Goal: Transaction & Acquisition: Subscribe to service/newsletter

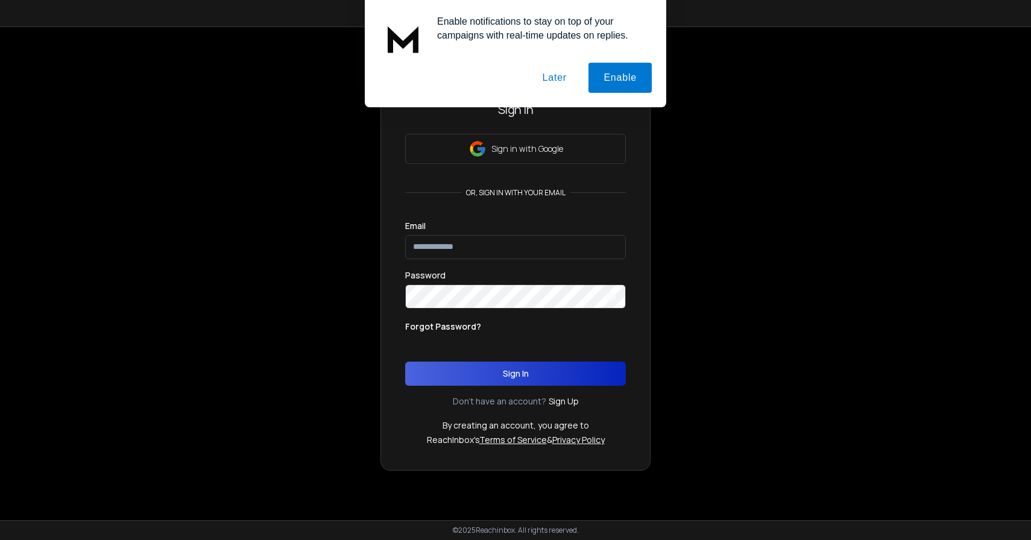
type input "**********"
click at [555, 78] on button "Later" at bounding box center [554, 78] width 54 height 30
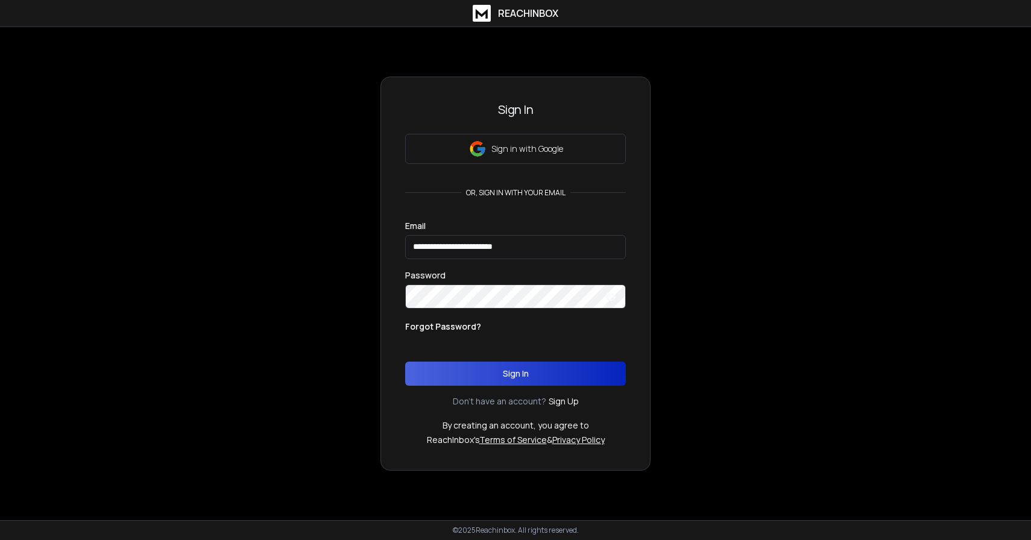
click at [526, 374] on button "Sign In" at bounding box center [515, 374] width 221 height 24
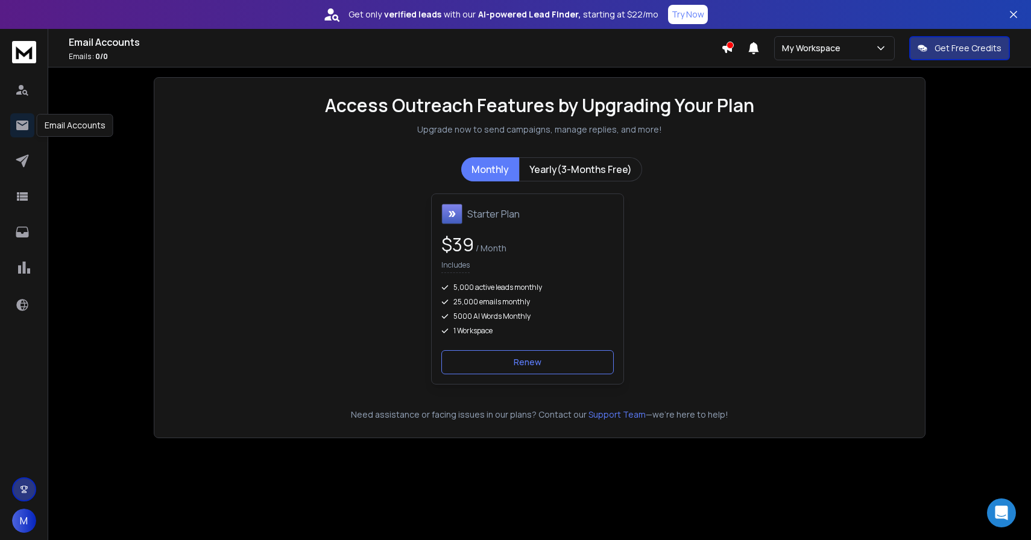
click at [27, 125] on icon at bounding box center [22, 126] width 12 height 10
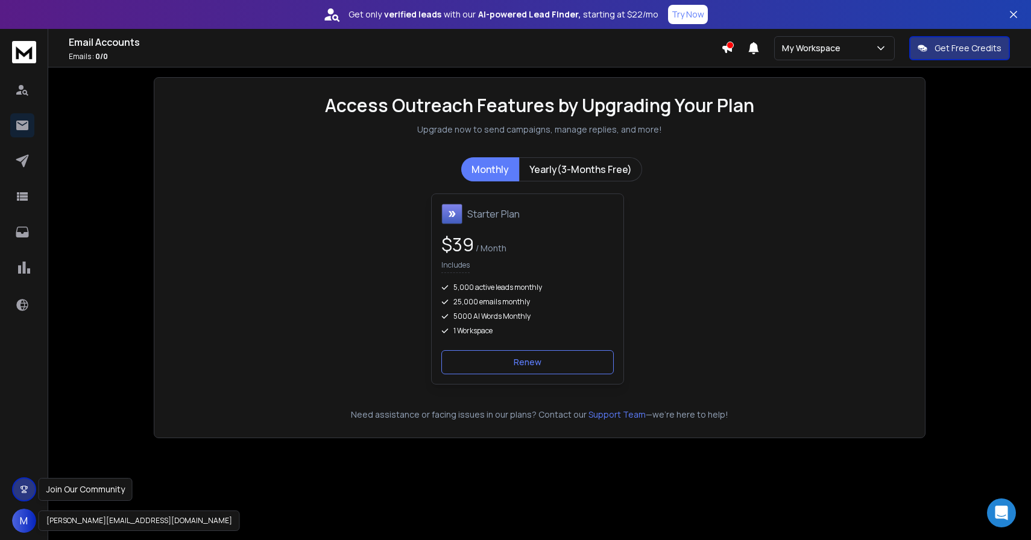
click at [30, 526] on span "M" at bounding box center [24, 521] width 24 height 24
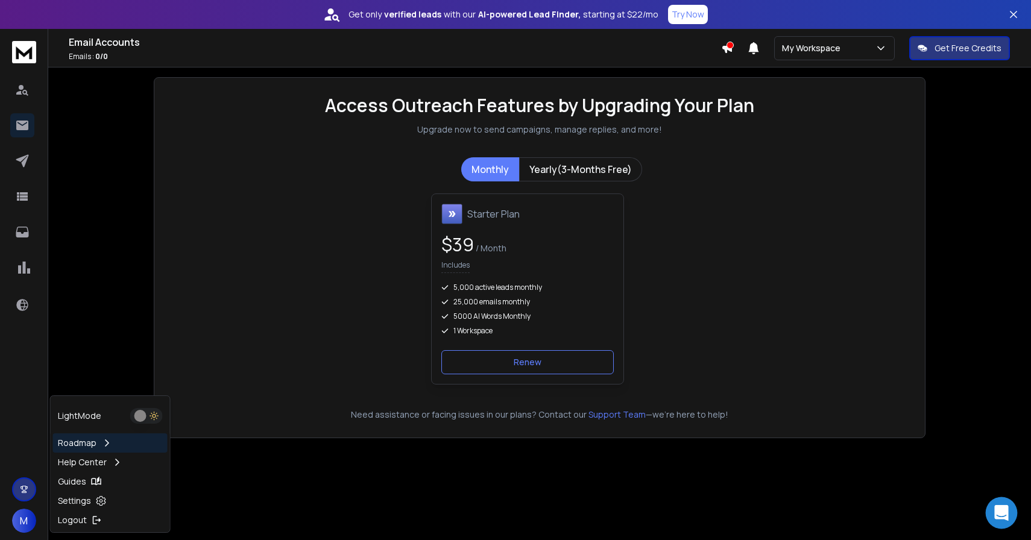
click at [1007, 517] on icon "Open Intercom Messenger" at bounding box center [1001, 513] width 16 height 16
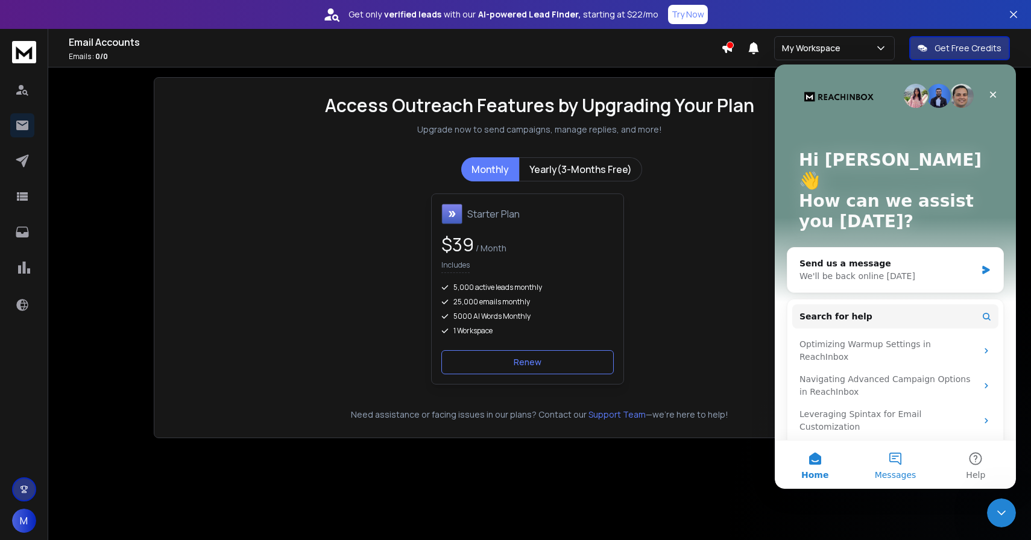
click at [896, 458] on button "Messages" at bounding box center [895, 465] width 80 height 48
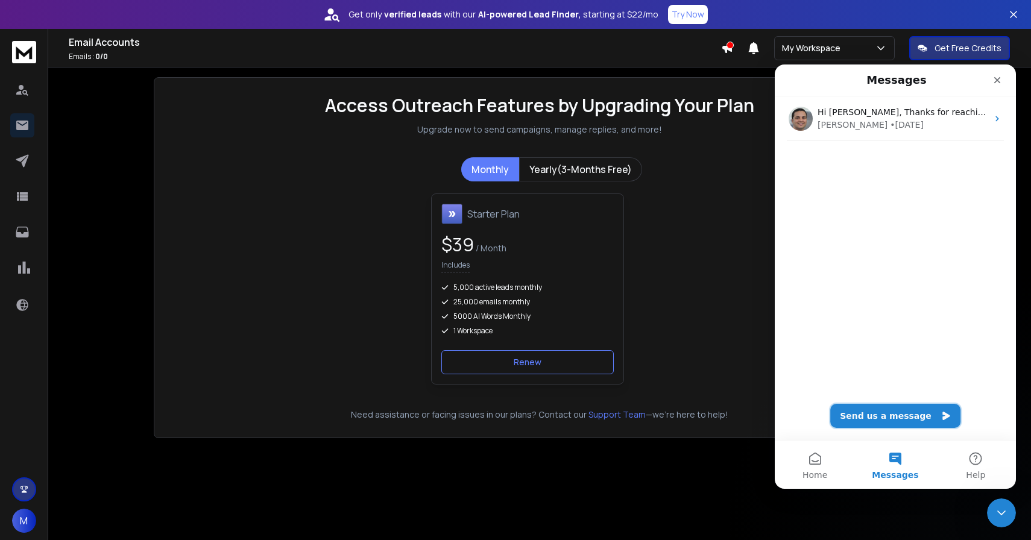
click at [930, 417] on button "Send us a message" at bounding box center [895, 416] width 130 height 24
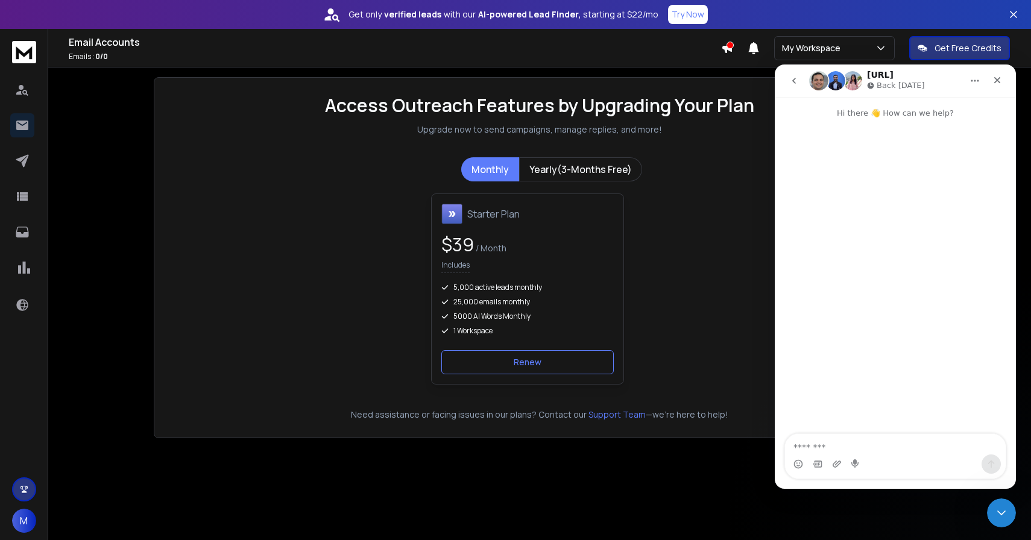
click at [815, 450] on textarea "Message…" at bounding box center [895, 444] width 221 height 20
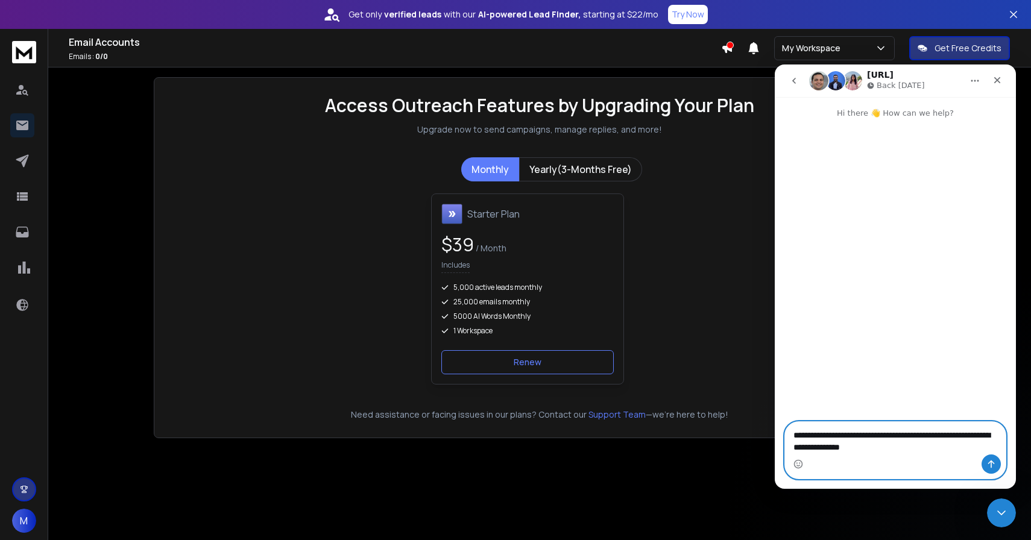
paste textarea "**********"
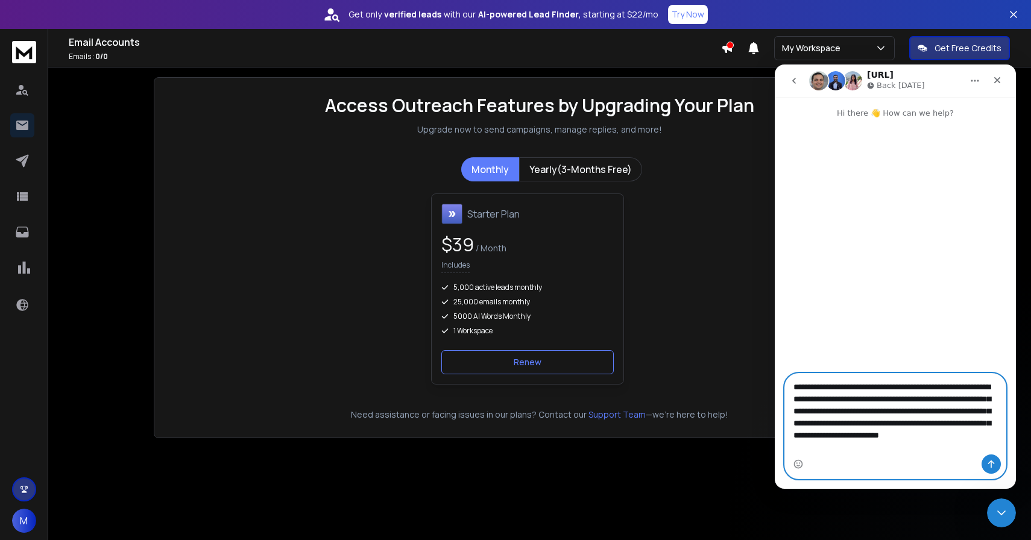
type textarea "**********"
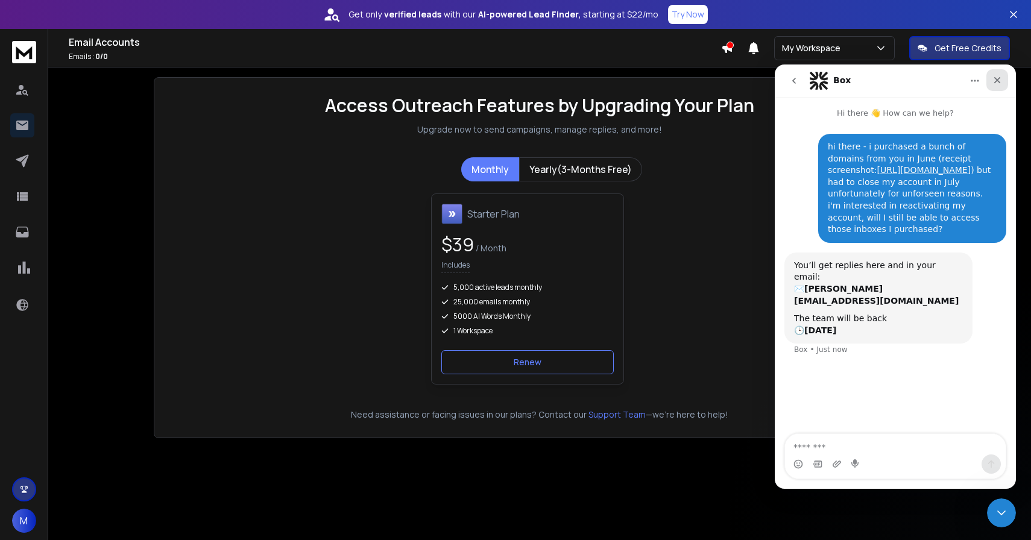
click at [996, 79] on icon "Close" at bounding box center [997, 80] width 7 height 7
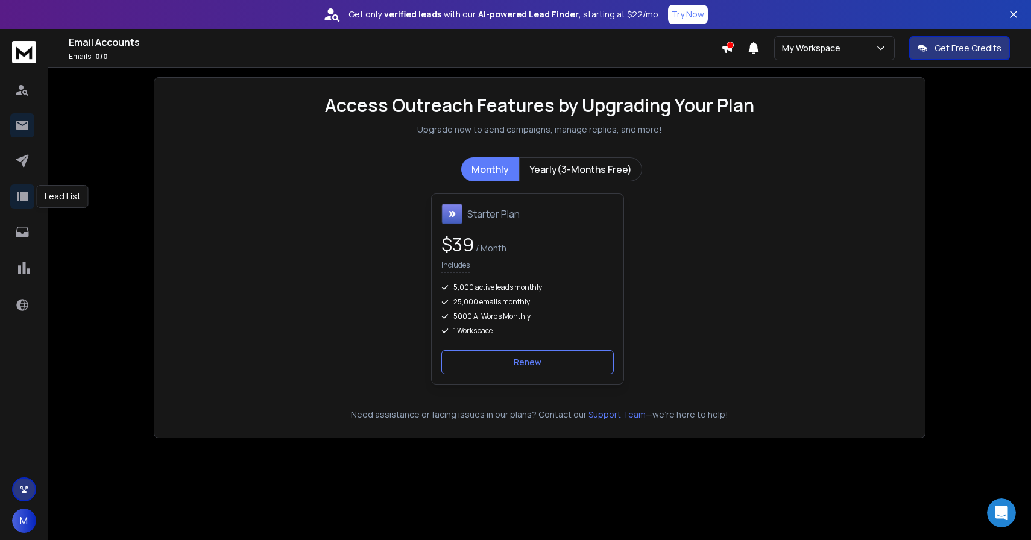
click at [17, 195] on icon at bounding box center [22, 196] width 14 height 14
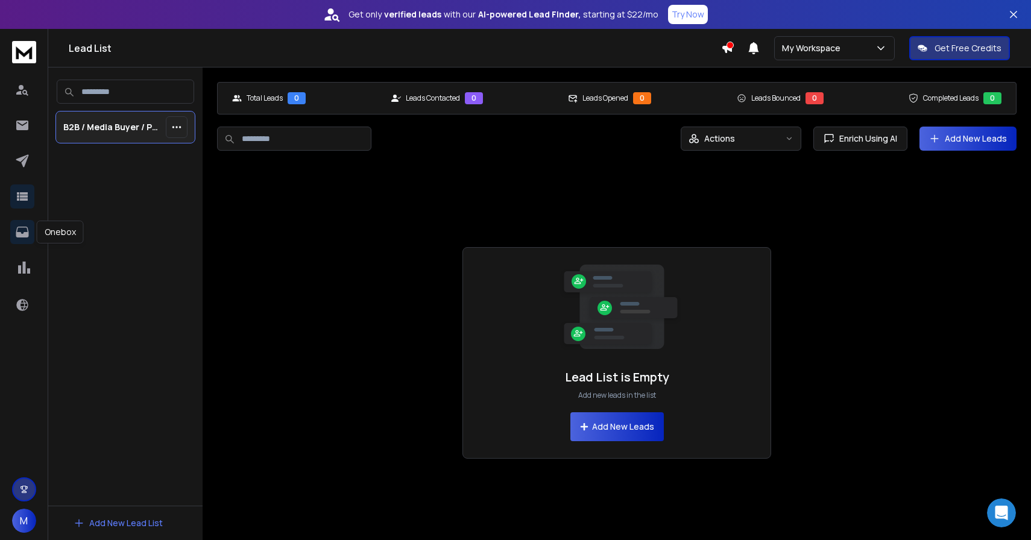
click at [25, 238] on icon at bounding box center [22, 232] width 14 height 14
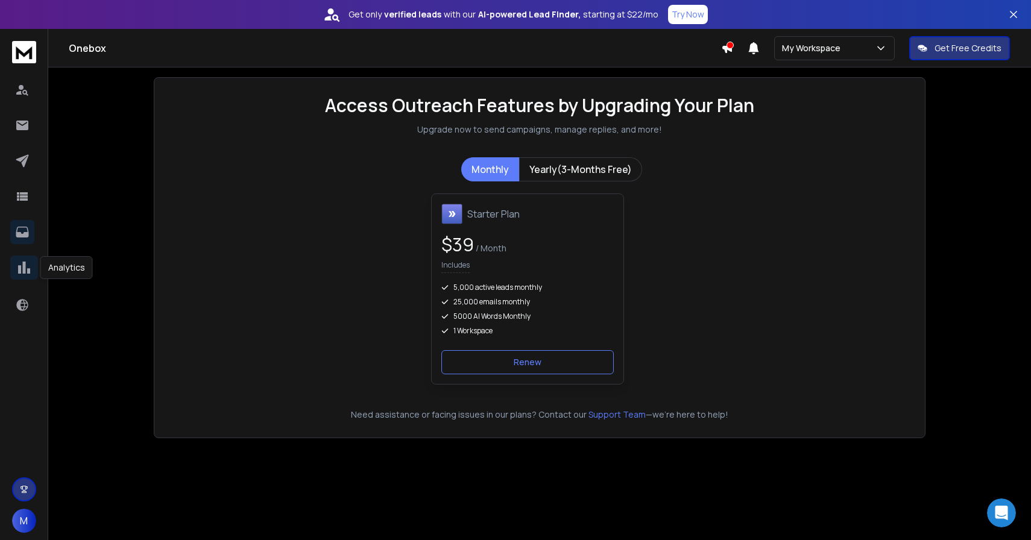
click at [22, 280] on link at bounding box center [24, 268] width 28 height 28
click at [28, 159] on icon at bounding box center [22, 161] width 14 height 14
click at [22, 118] on icon at bounding box center [22, 125] width 14 height 14
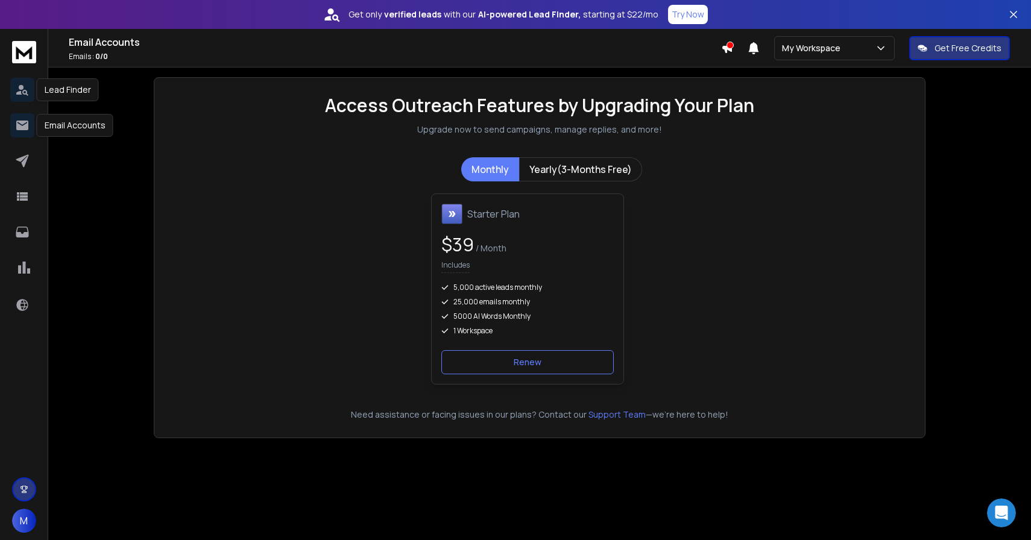
click at [18, 83] on icon at bounding box center [22, 90] width 14 height 14
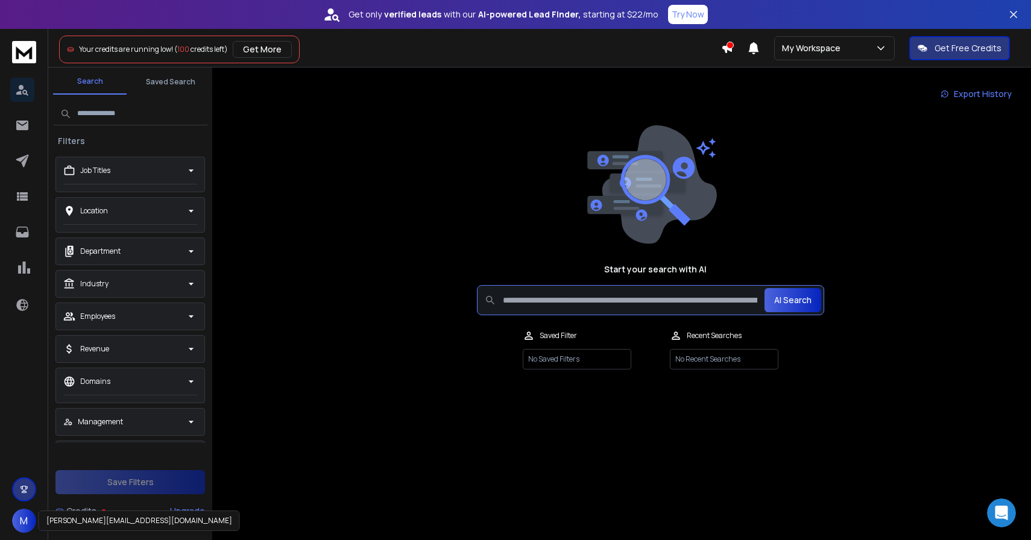
click at [29, 526] on span "M" at bounding box center [24, 521] width 24 height 24
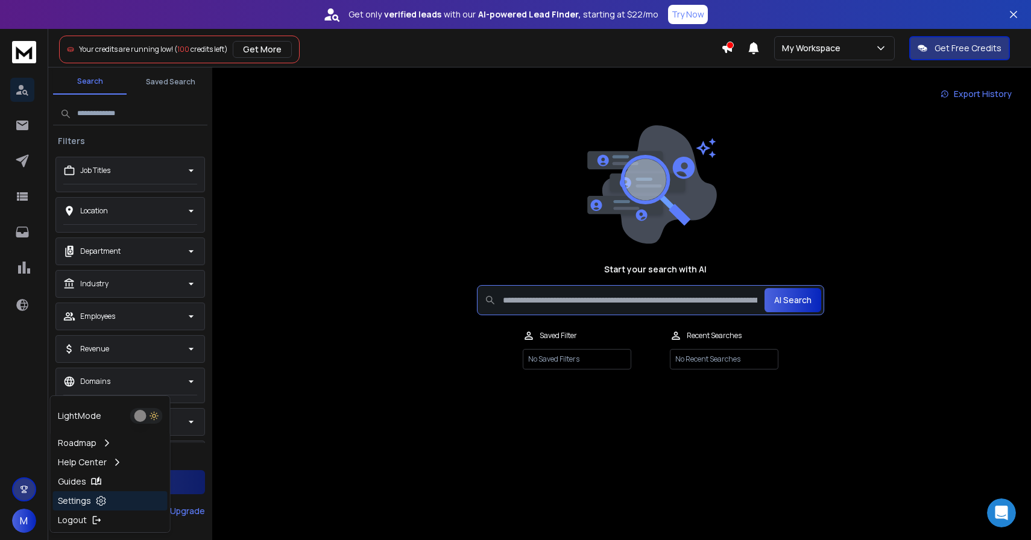
click at [89, 504] on p "Settings" at bounding box center [74, 501] width 33 height 12
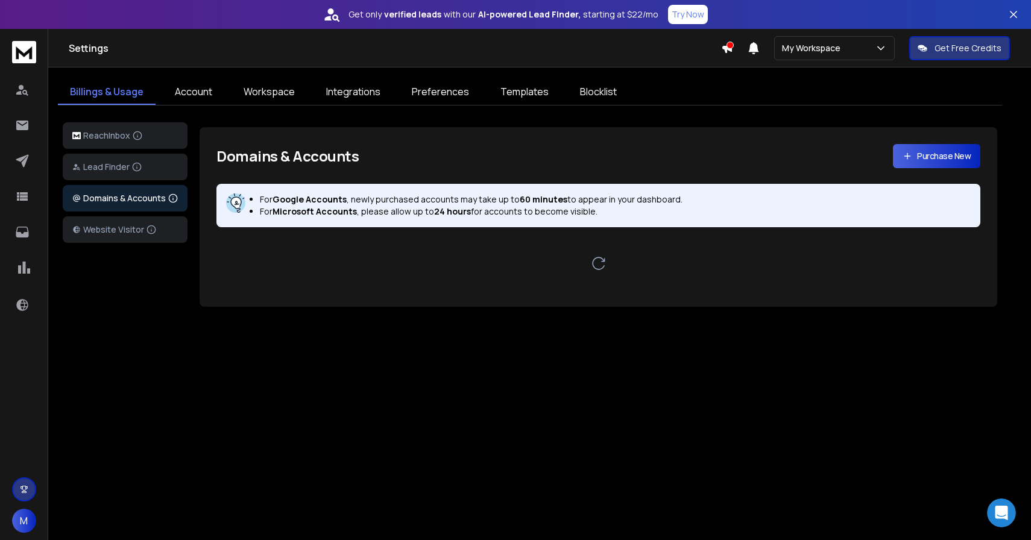
click at [115, 201] on button "Domains & Accounts" at bounding box center [125, 198] width 125 height 27
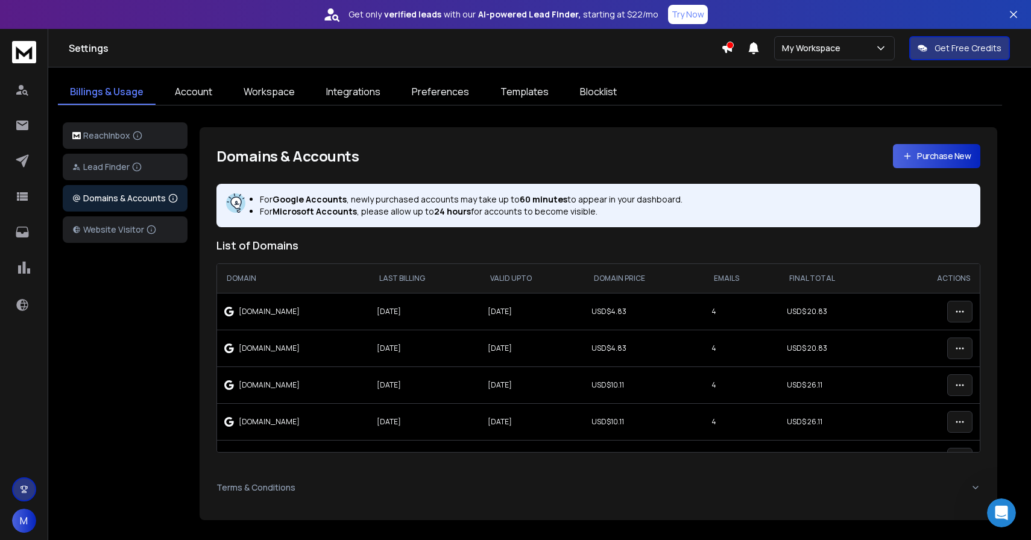
click at [143, 159] on button "Lead Finder" at bounding box center [125, 167] width 125 height 27
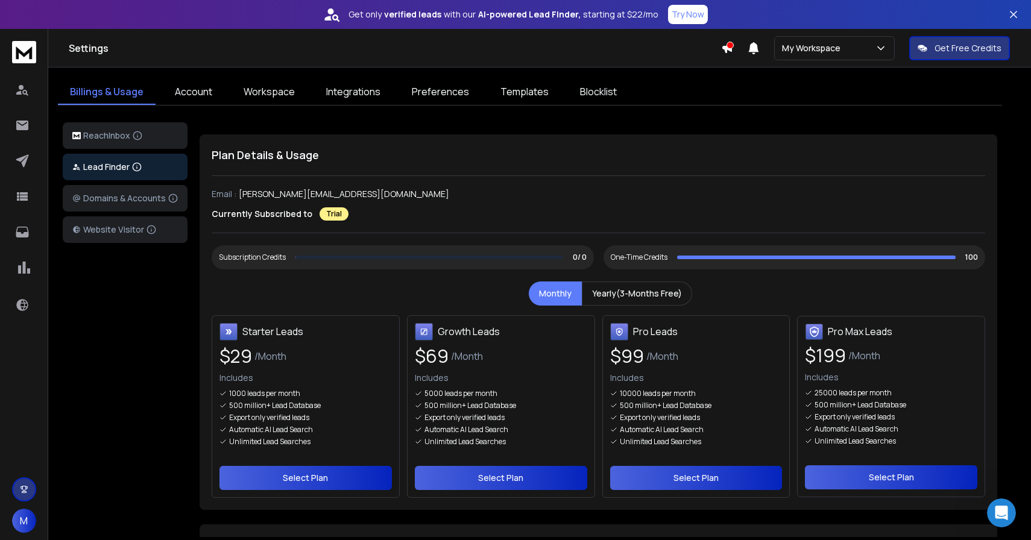
click at [294, 472] on button "Select Plan" at bounding box center [305, 478] width 172 height 24
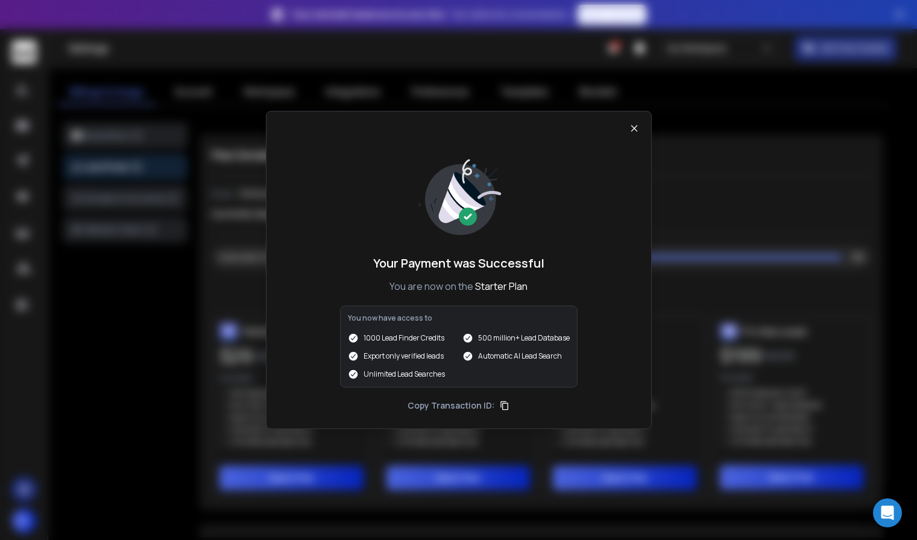
click at [634, 132] on icon at bounding box center [634, 129] width 10 height 10
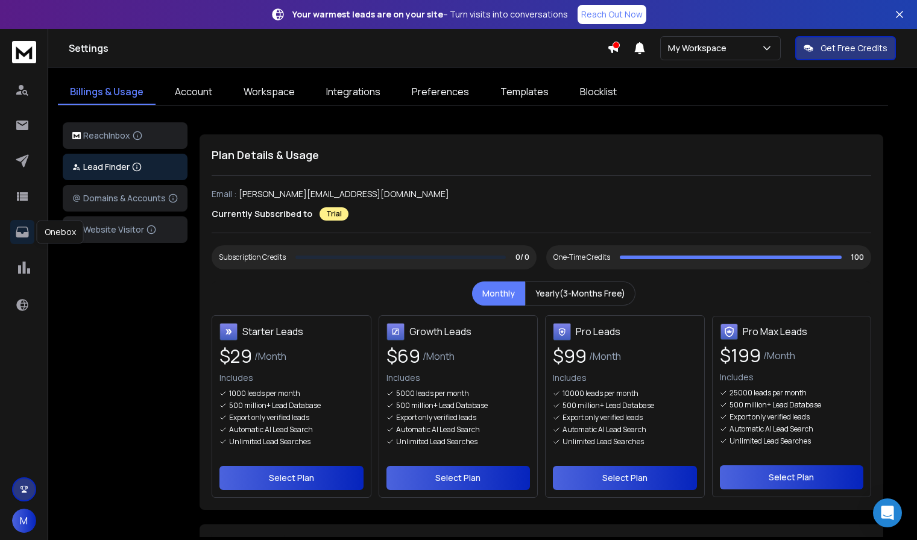
click at [23, 235] on icon at bounding box center [22, 232] width 13 height 11
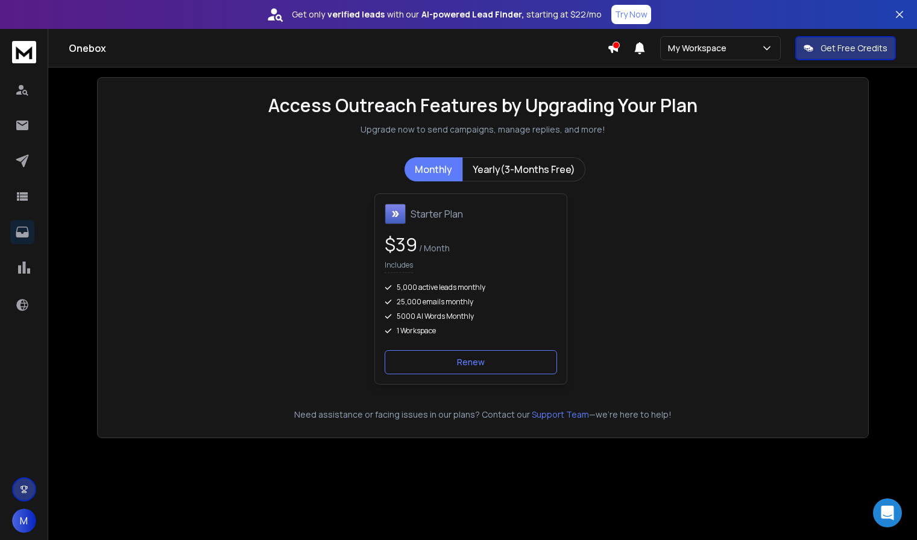
click at [699, 218] on div "Starter Plan $ 39 / Month Includes 5,000 active leads monthly 25,000 emails mon…" at bounding box center [483, 295] width 737 height 203
click at [423, 379] on div "Starter Plan $ 39 / Month Includes 5,000 active leads monthly 25,000 emails mon…" at bounding box center [470, 289] width 193 height 191
click at [426, 365] on button "Renew" at bounding box center [471, 362] width 172 height 24
click at [900, 14] on icon at bounding box center [899, 14] width 11 height 11
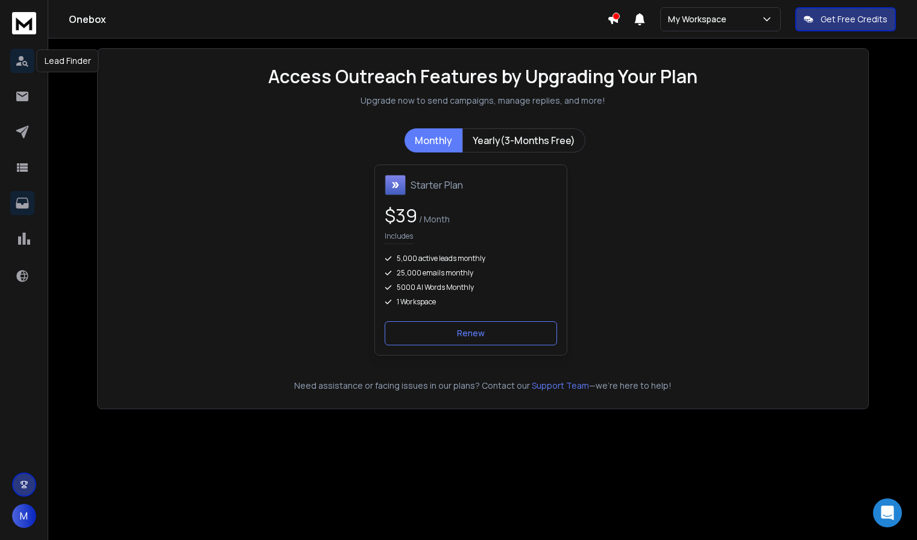
click at [13, 66] on link at bounding box center [22, 61] width 24 height 24
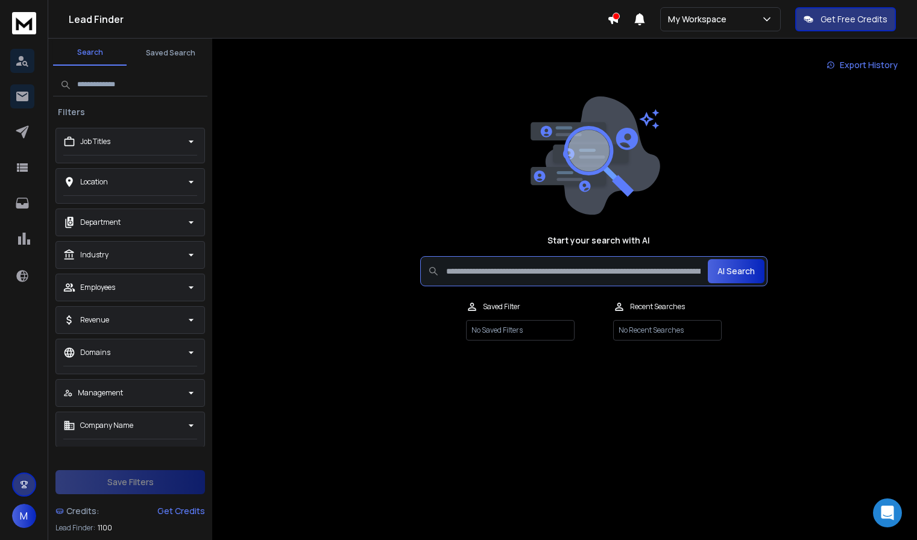
click at [25, 98] on icon at bounding box center [22, 97] width 12 height 10
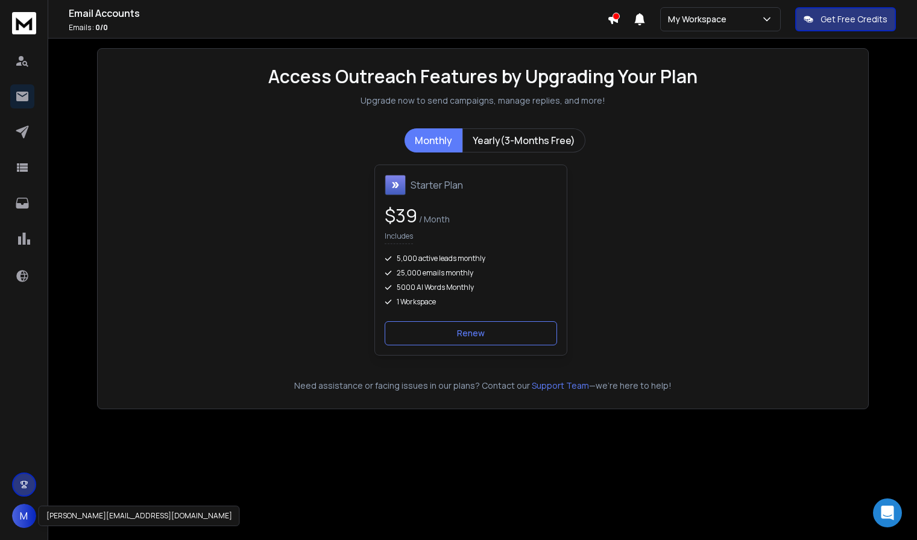
click at [27, 517] on span "M" at bounding box center [24, 516] width 24 height 24
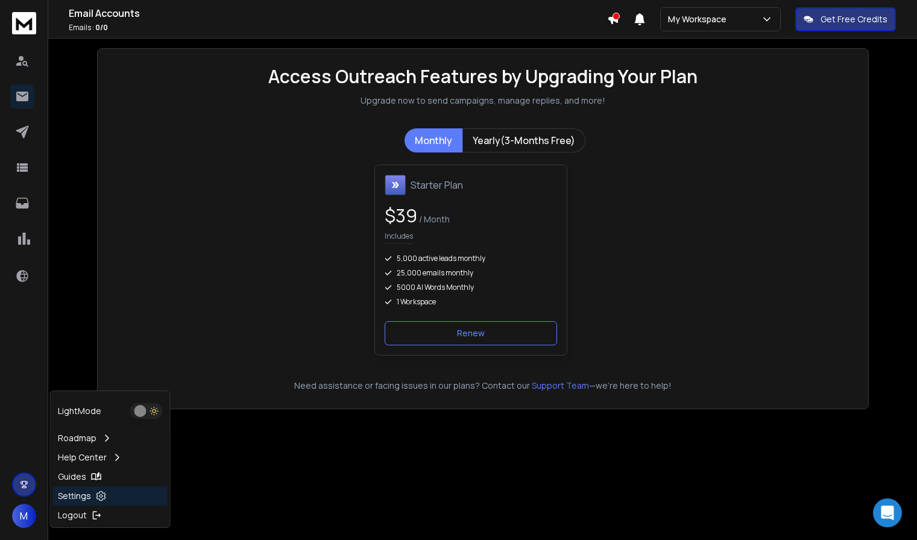
click at [86, 494] on p "Settings" at bounding box center [74, 496] width 33 height 12
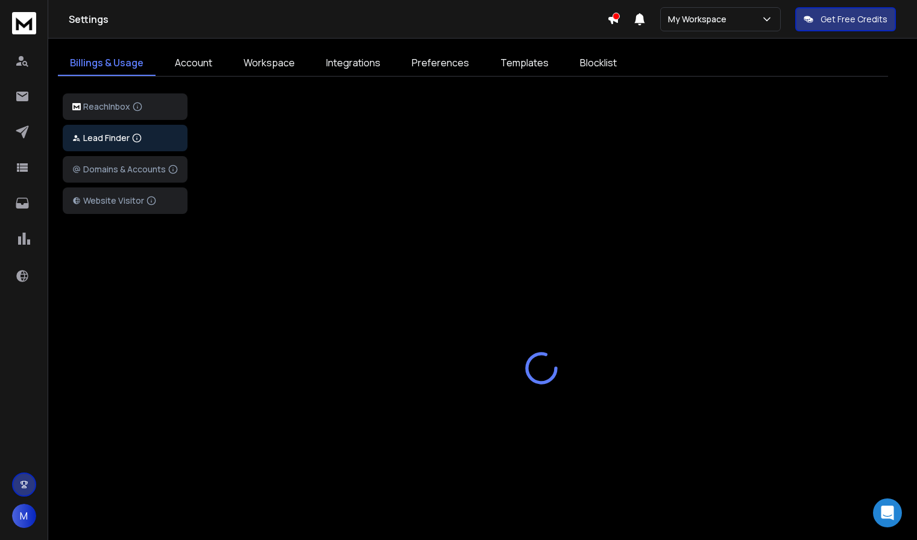
click at [121, 139] on button "Lead Finder" at bounding box center [125, 138] width 125 height 27
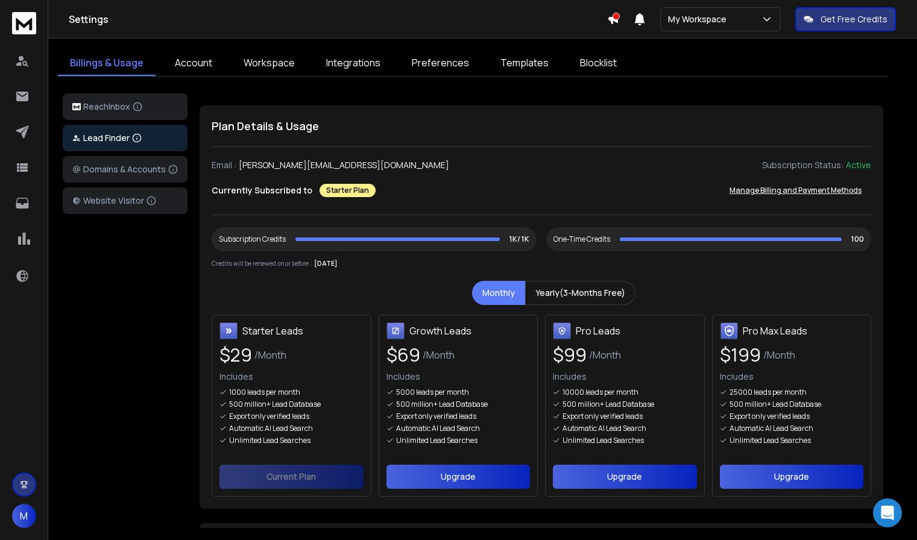
click at [200, 65] on link "Account" at bounding box center [193, 63] width 61 height 25
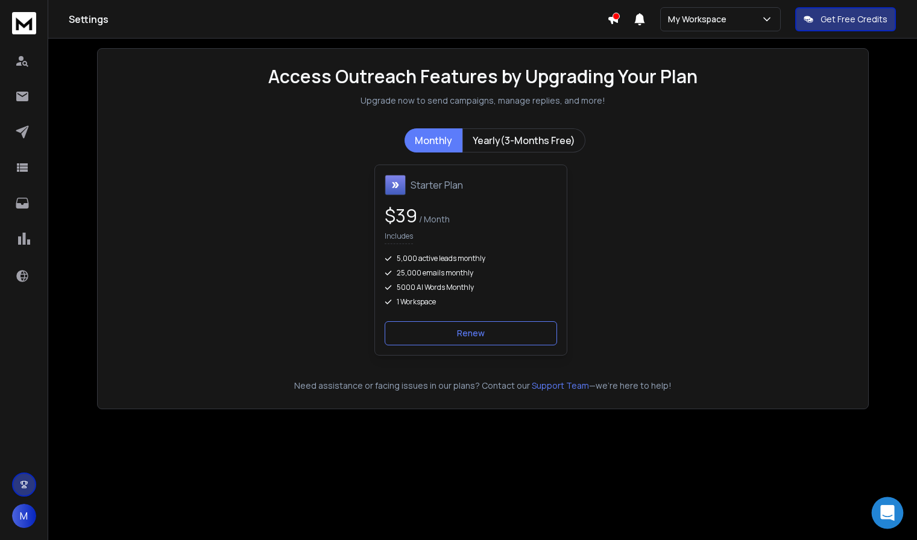
click at [885, 513] on icon "Open Intercom Messenger" at bounding box center [887, 513] width 14 height 16
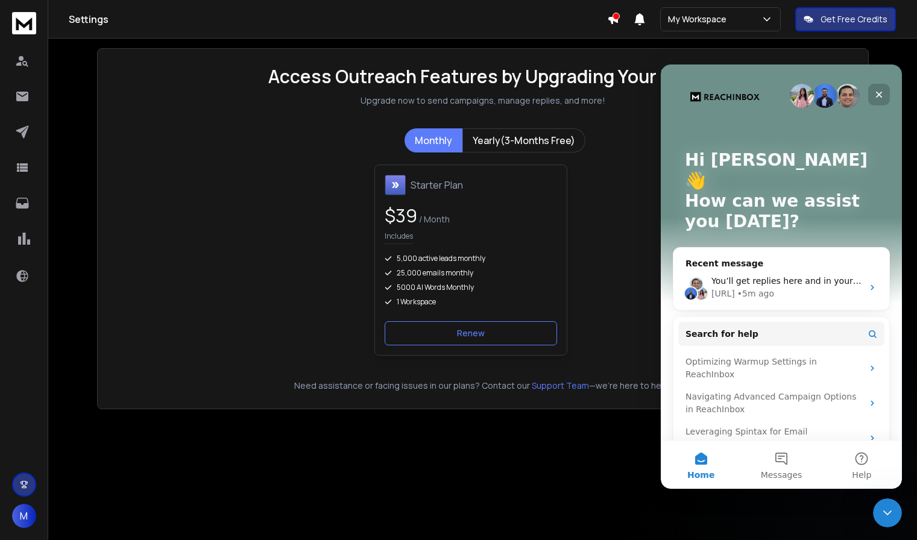
click at [881, 90] on icon "Close" at bounding box center [879, 95] width 10 height 10
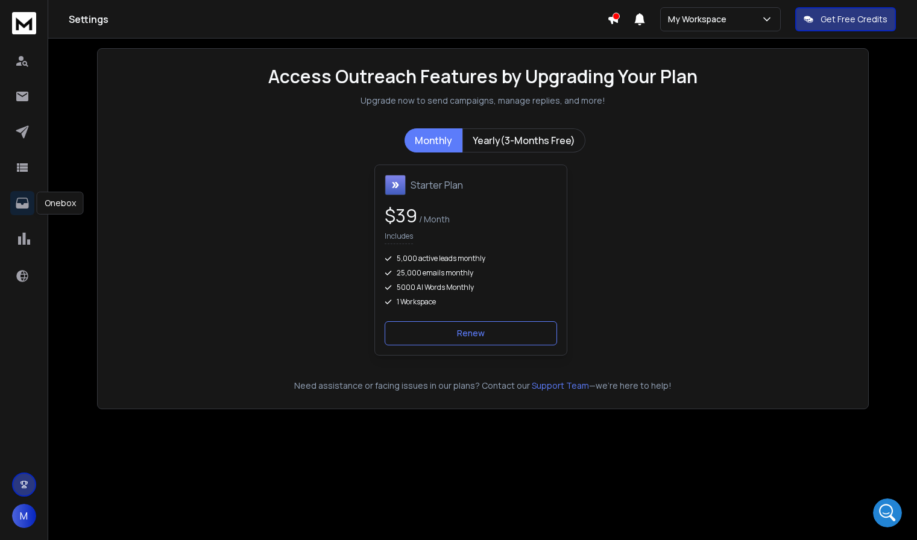
click at [14, 197] on link at bounding box center [22, 203] width 24 height 24
click at [892, 518] on div "Open Intercom Messenger" at bounding box center [886, 511] width 40 height 40
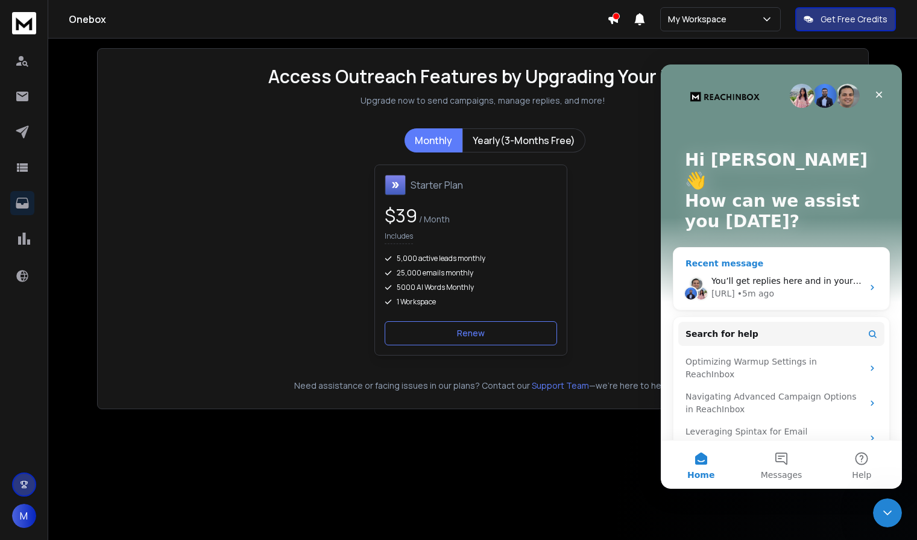
click at [773, 288] on div "• 5m ago" at bounding box center [755, 294] width 37 height 13
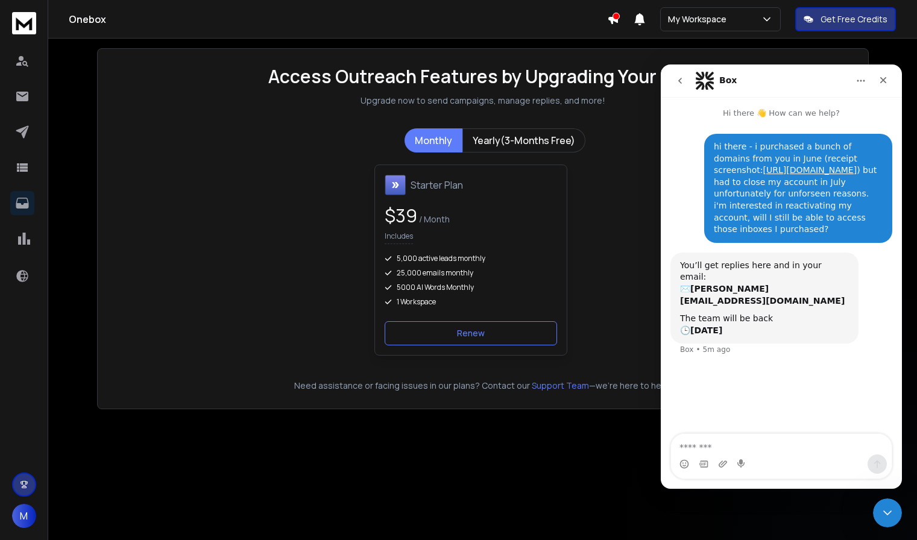
click at [754, 444] on textarea "Message…" at bounding box center [781, 444] width 221 height 20
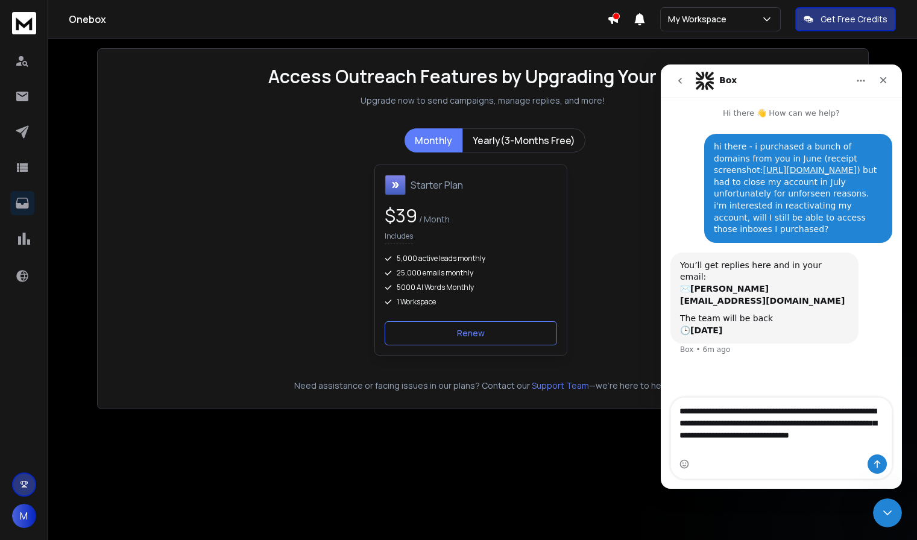
type textarea "**********"
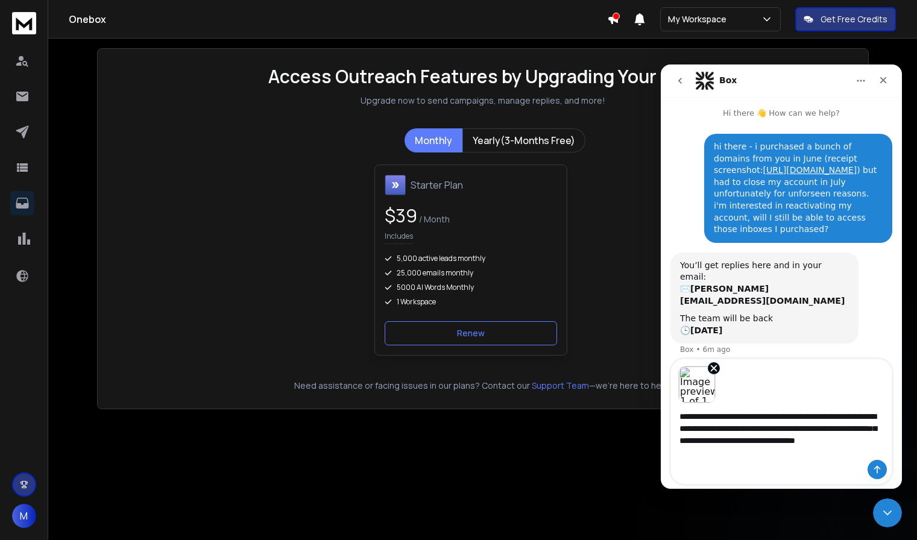
type textarea "**********"
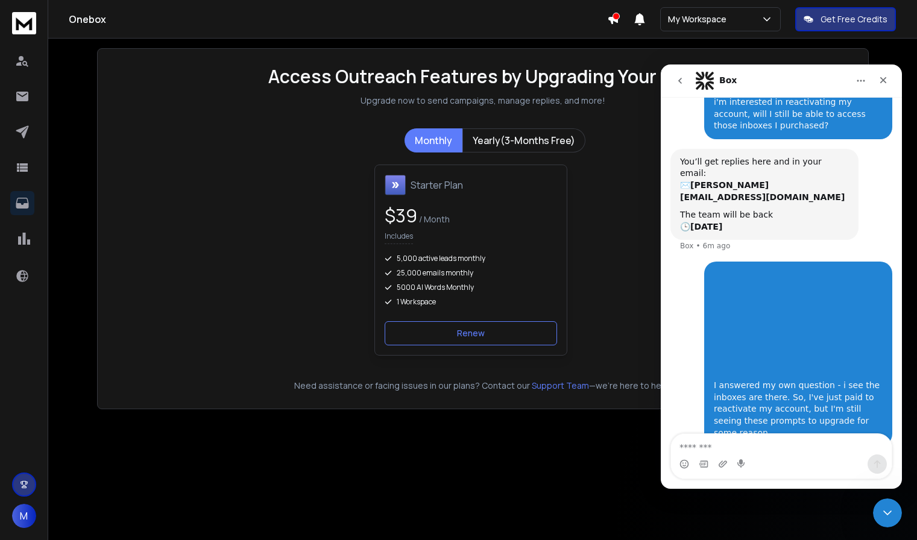
scroll to position [105, 0]
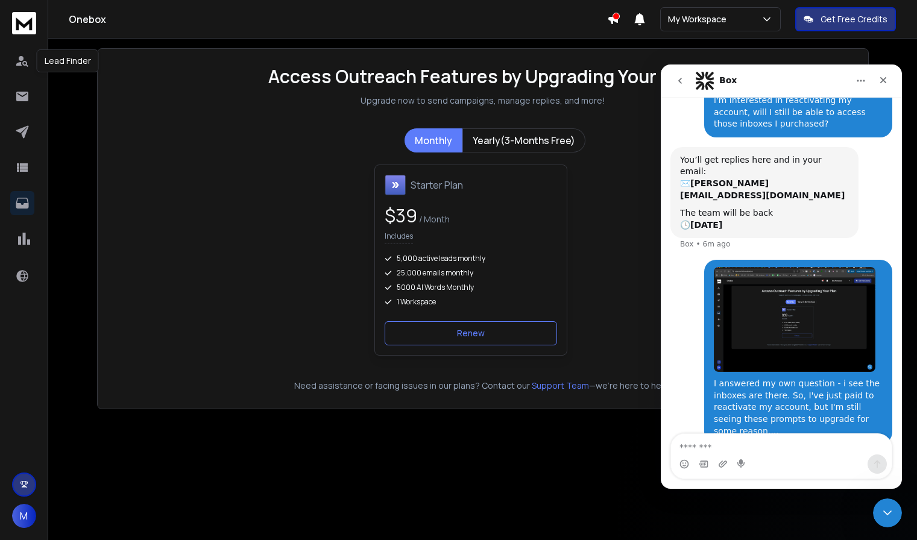
click at [22, 25] on img at bounding box center [24, 23] width 24 height 22
click at [28, 63] on icon at bounding box center [22, 61] width 14 height 14
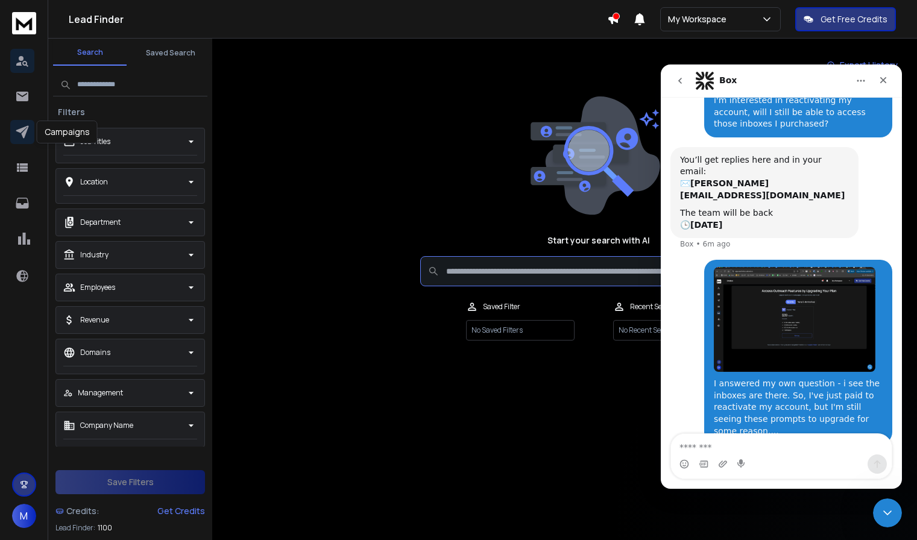
click at [20, 128] on icon at bounding box center [22, 131] width 13 height 13
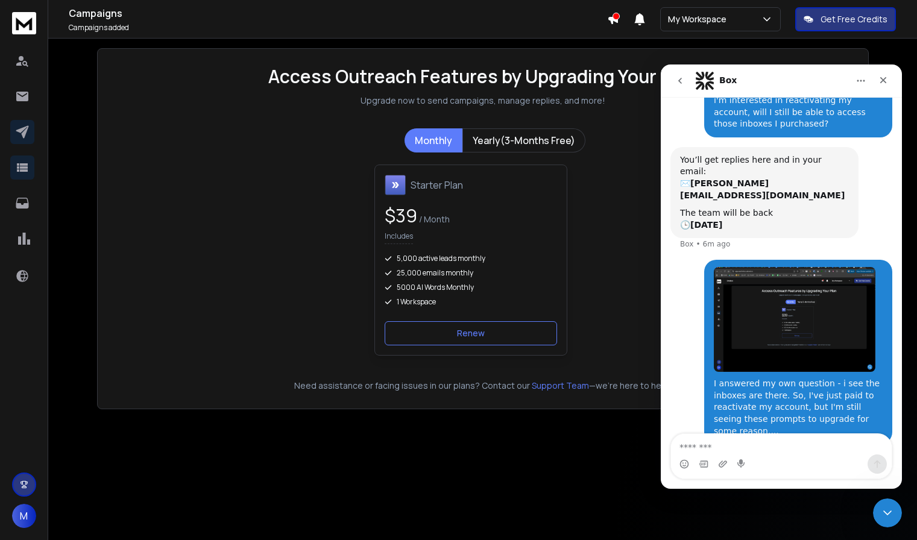
click at [20, 168] on icon at bounding box center [22, 167] width 11 height 8
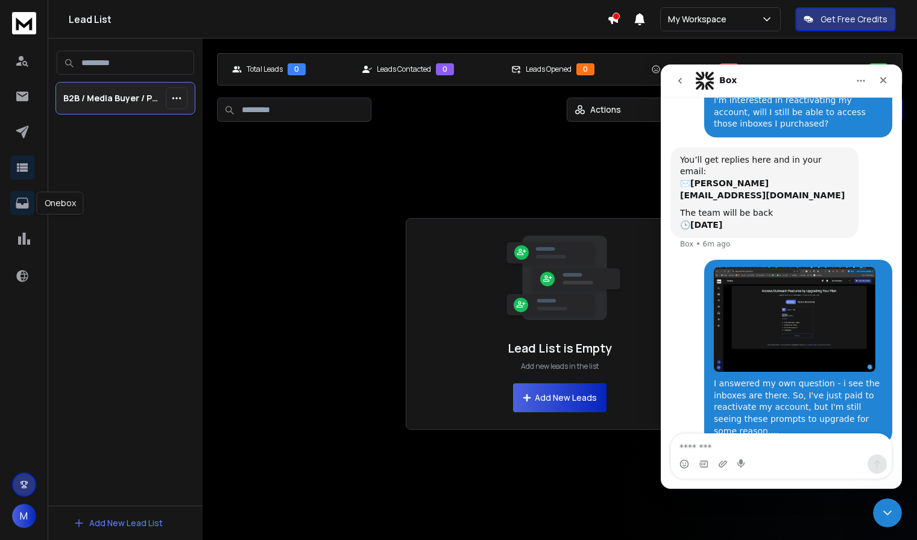
click at [16, 198] on icon at bounding box center [22, 203] width 14 height 14
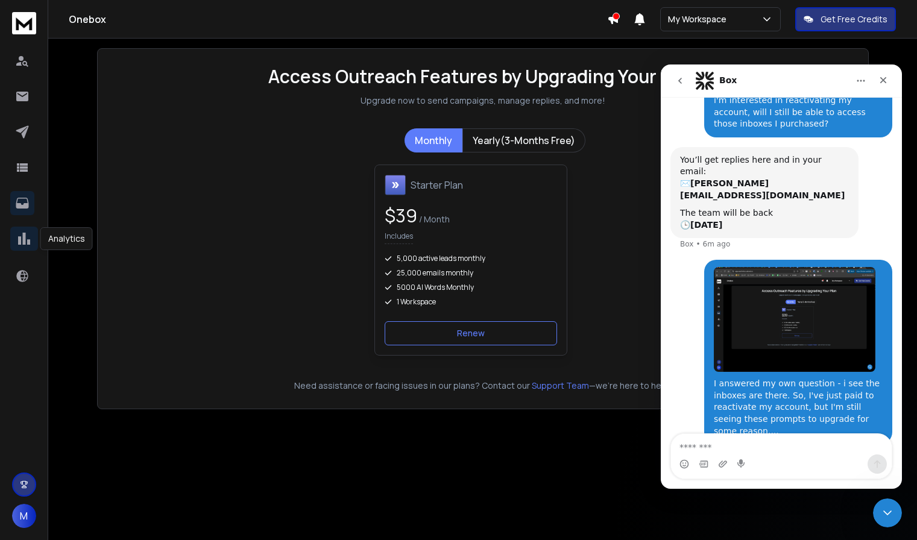
click at [30, 235] on icon at bounding box center [24, 239] width 18 height 18
click at [23, 199] on icon at bounding box center [22, 203] width 14 height 14
click at [22, 256] on div at bounding box center [24, 242] width 28 height 30
click at [22, 276] on icon at bounding box center [22, 276] width 14 height 14
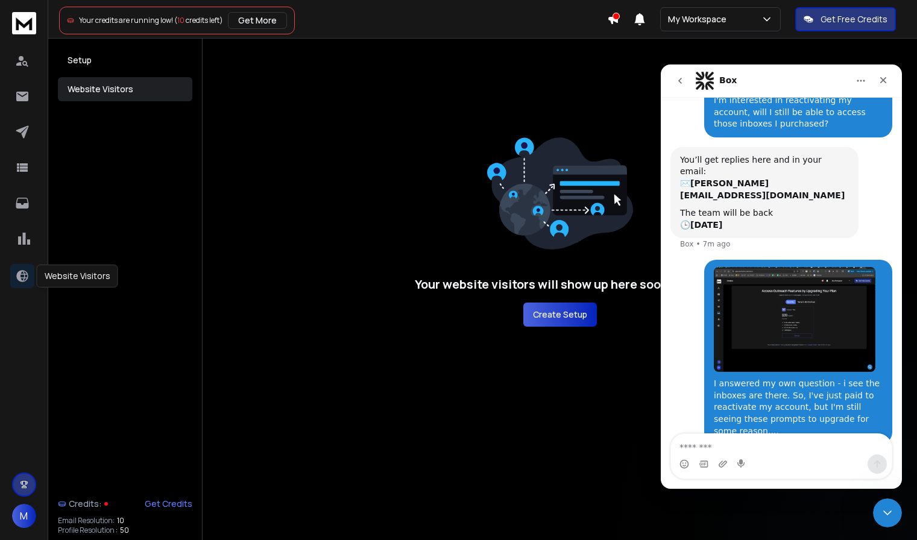
click at [22, 276] on icon at bounding box center [22, 276] width 14 height 14
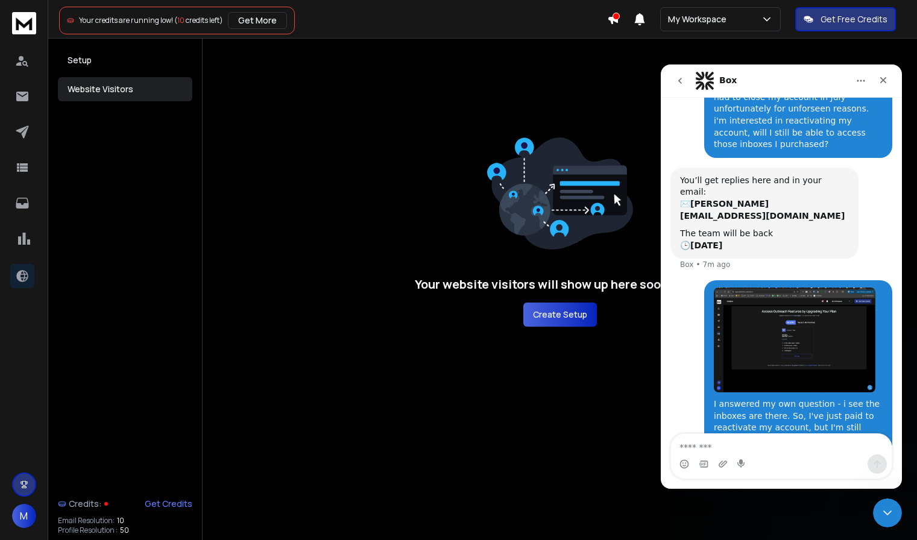
scroll to position [105, 0]
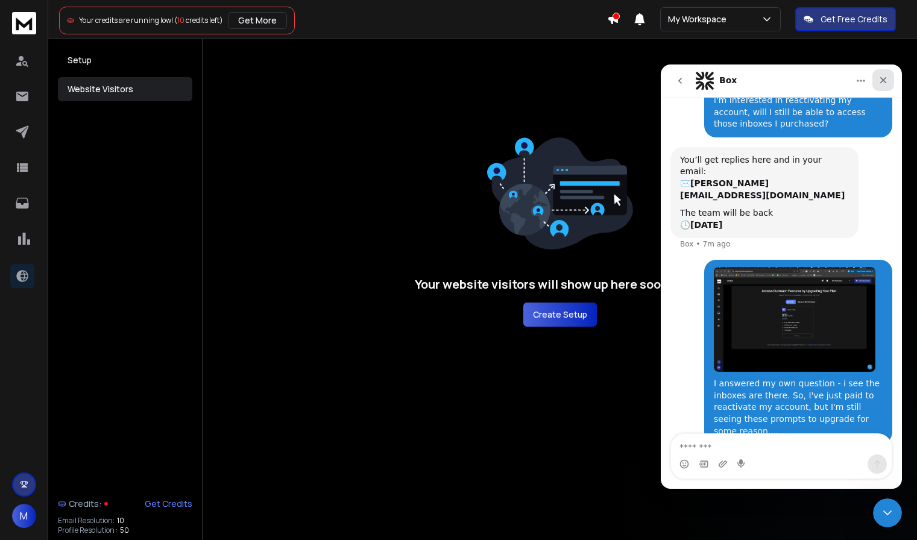
drag, startPoint x: 883, startPoint y: 83, endPoint x: 1434, endPoint y: 186, distance: 560.4
click at [883, 83] on icon "Close" at bounding box center [883, 80] width 10 height 10
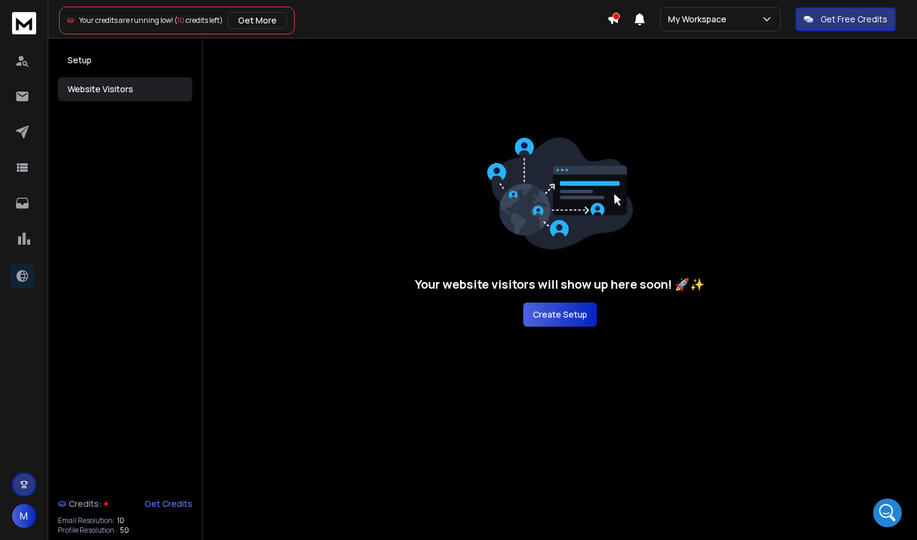
click at [743, 177] on div "Your website visitors will show up here soon! 🚀✨ Create Setup" at bounding box center [559, 223] width 685 height 351
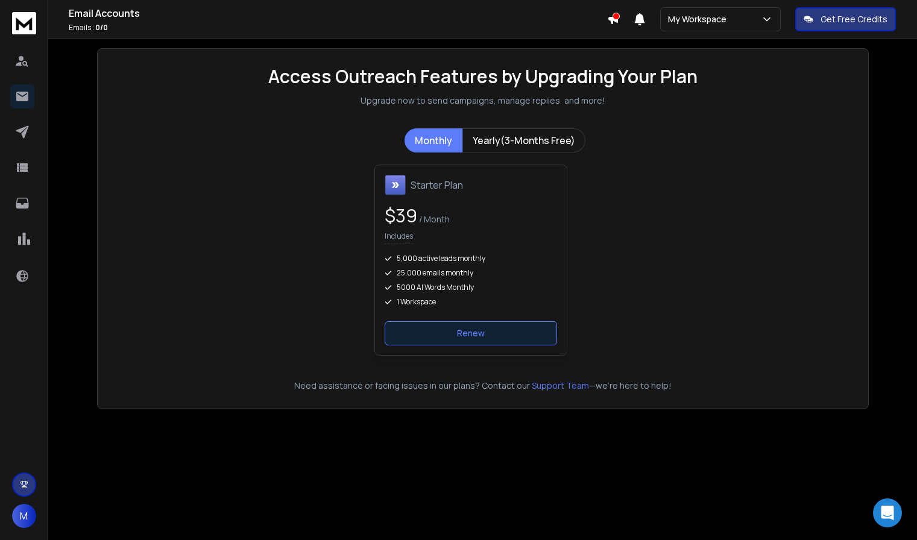
click at [487, 332] on button "Renew" at bounding box center [471, 333] width 172 height 24
click at [28, 93] on icon at bounding box center [22, 96] width 14 height 14
click at [24, 63] on icon at bounding box center [22, 61] width 14 height 14
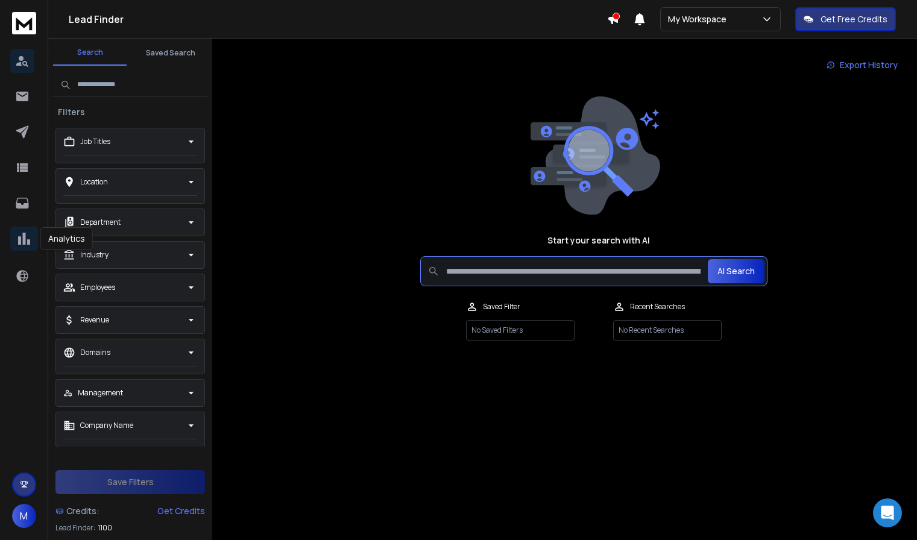
click at [24, 233] on icon at bounding box center [24, 239] width 12 height 12
